Goal: Information Seeking & Learning: Stay updated

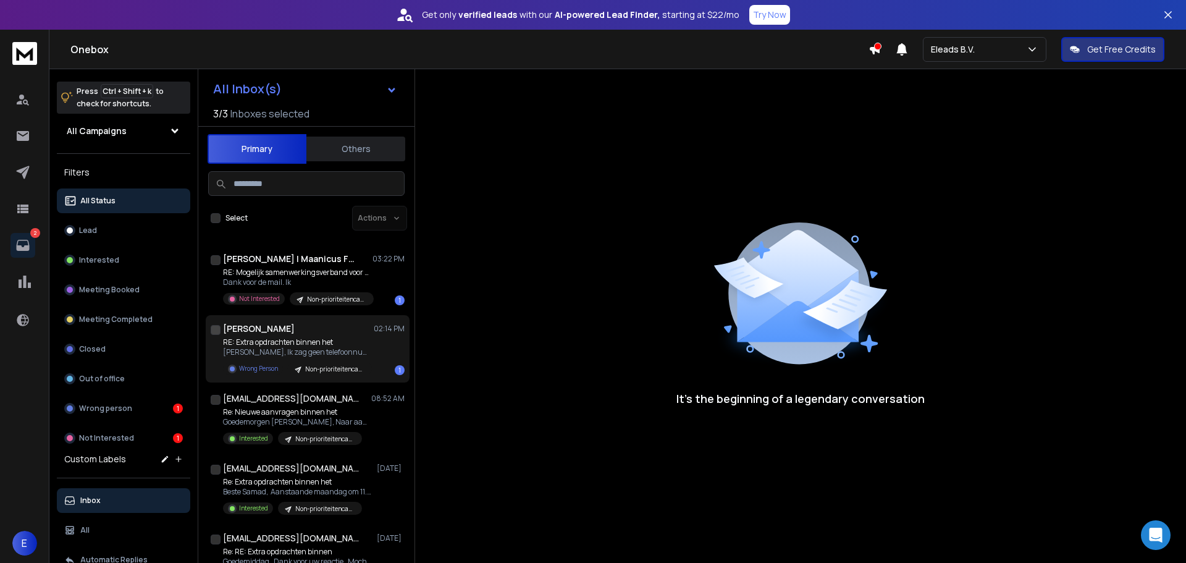
click at [282, 330] on h1 "[PERSON_NAME]" at bounding box center [259, 328] width 72 height 12
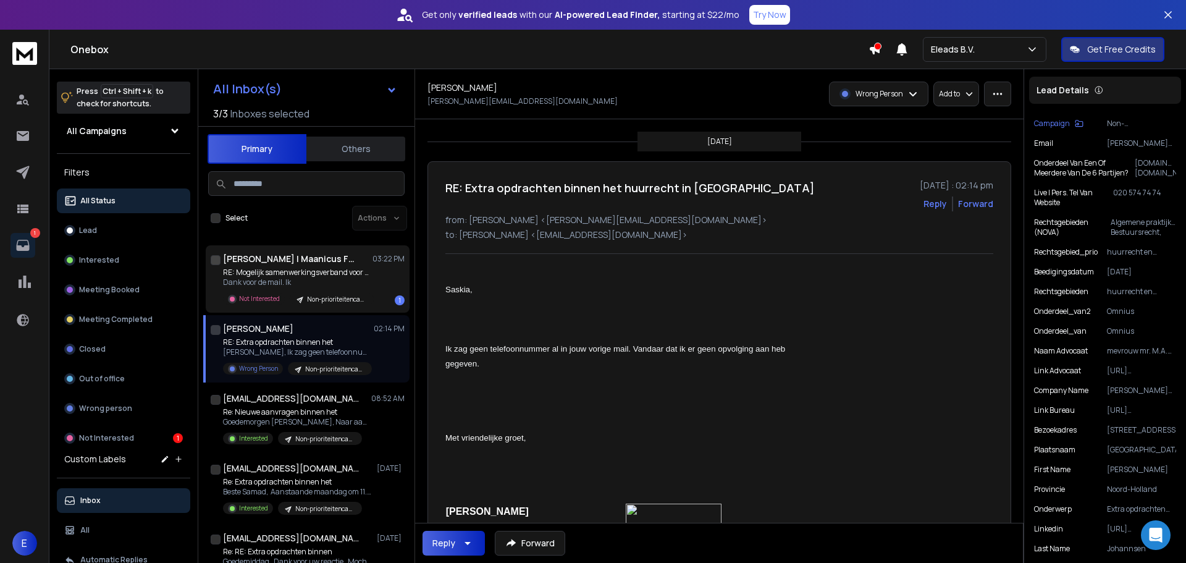
click at [280, 258] on h1 "[PERSON_NAME] | Maanicus Familierecht" at bounding box center [291, 259] width 136 height 12
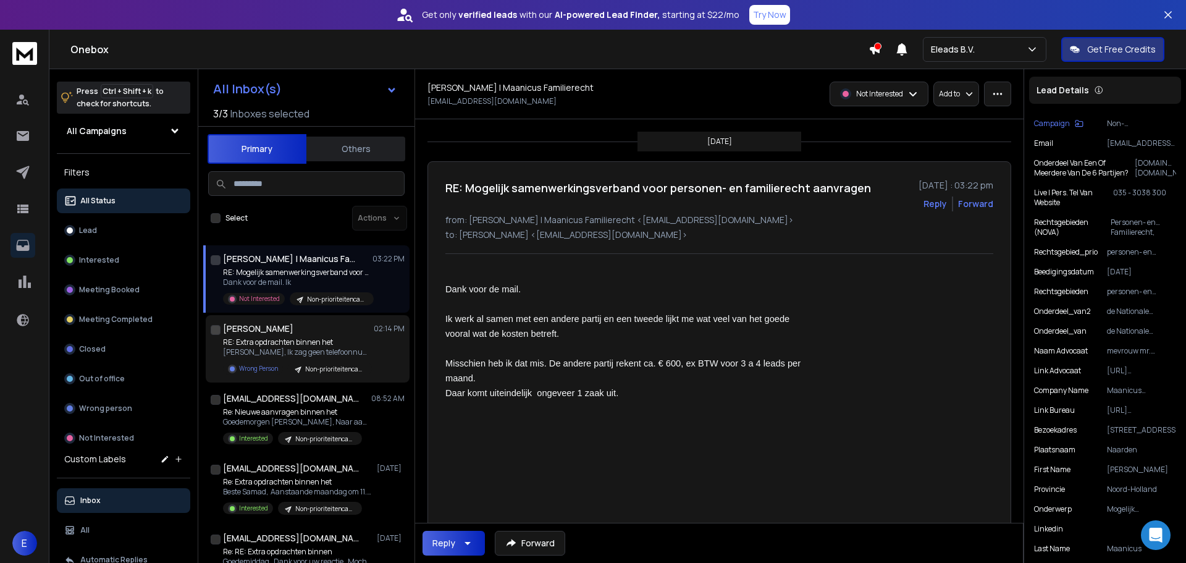
click at [319, 329] on div "[PERSON_NAME] 02:14 PM" at bounding box center [314, 328] width 182 height 12
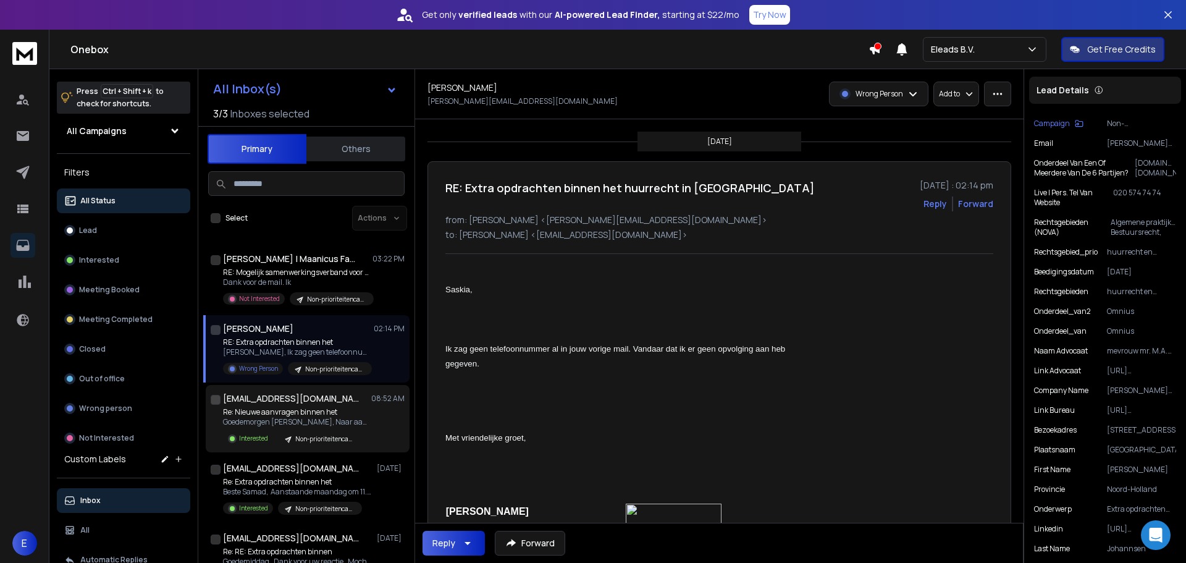
click at [356, 408] on p "Re: Nieuwe aanvragen binnen het" at bounding box center [297, 412] width 148 height 10
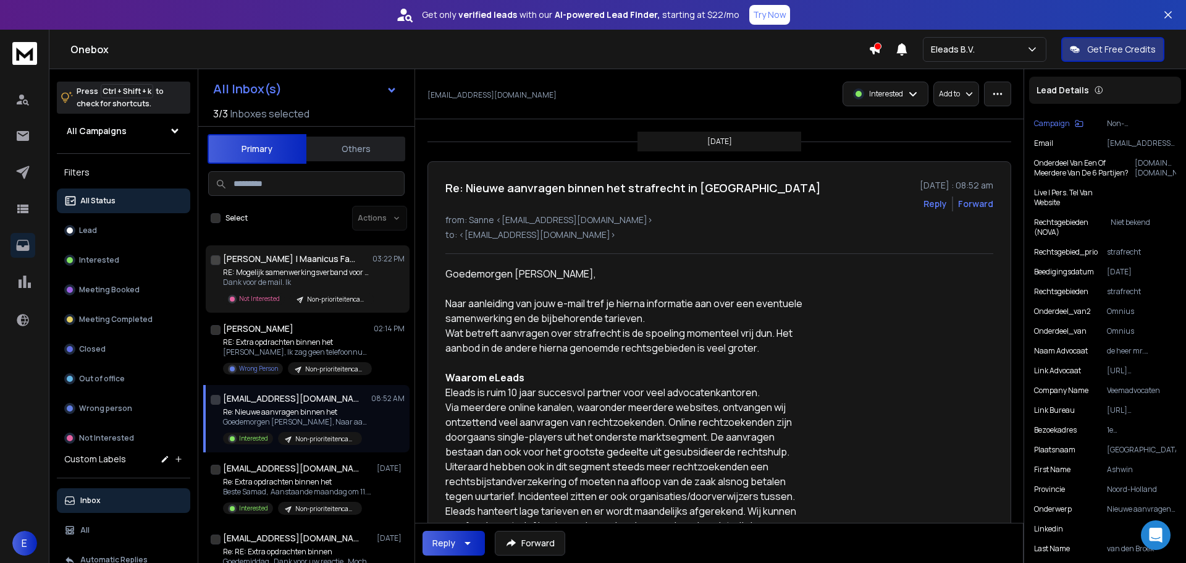
click at [305, 247] on div "[PERSON_NAME] | Maanicus Familierecht 03:22 PM RE: Mogelijk samenwerkingsverban…" at bounding box center [308, 278] width 204 height 67
